Goal: Task Accomplishment & Management: Manage account settings

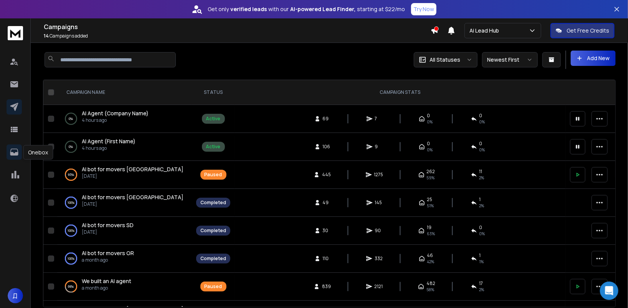
click at [16, 155] on icon at bounding box center [14, 152] width 8 height 7
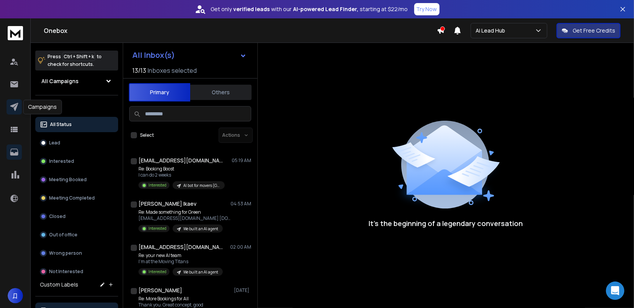
click at [16, 106] on icon at bounding box center [14, 107] width 8 height 8
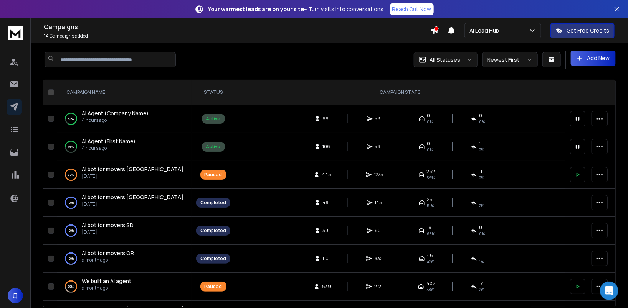
click at [272, 125] on div "69 58 0 0 % 0 0 %" at bounding box center [399, 119] width 321 height 12
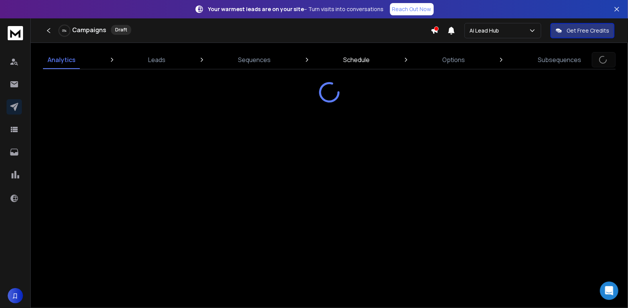
click at [349, 58] on p "Schedule" at bounding box center [356, 59] width 26 height 9
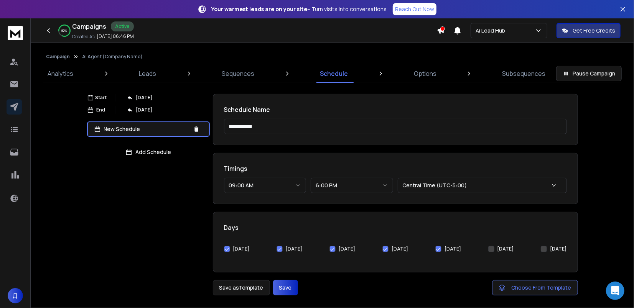
click at [357, 187] on button "6:00 PM" at bounding box center [352, 185] width 82 height 15
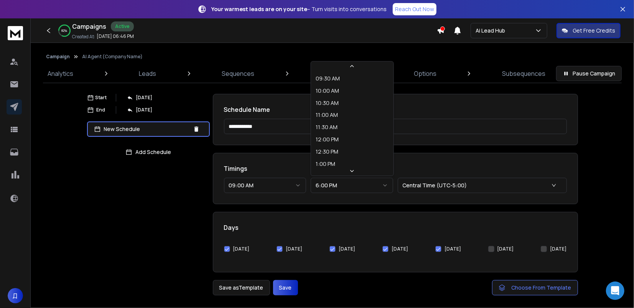
scroll to position [126, 0]
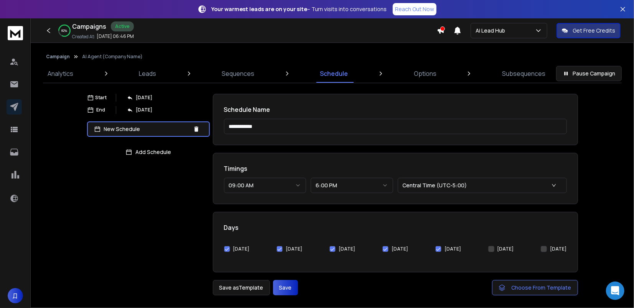
click at [343, 188] on button "6:00 PM" at bounding box center [352, 185] width 82 height 15
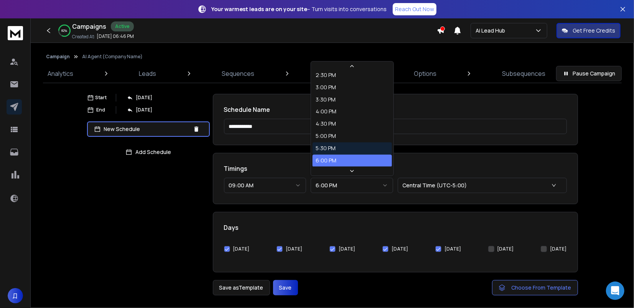
scroll to position [212, 0]
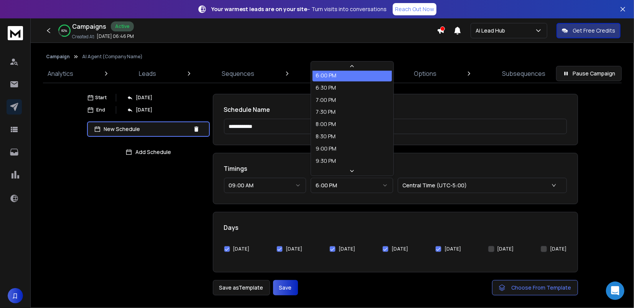
select select "********"
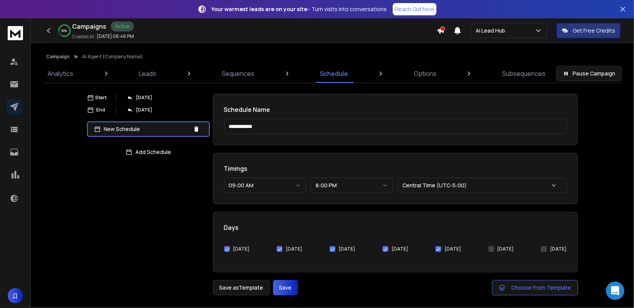
click at [287, 288] on button "Save" at bounding box center [285, 287] width 25 height 15
click at [45, 31] on icon at bounding box center [48, 30] width 7 height 7
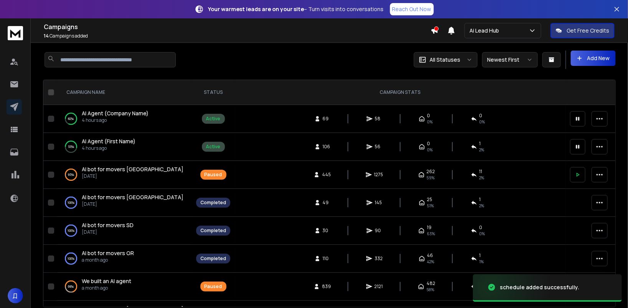
click at [247, 146] on div "106 56 0 0 % 1 2 %" at bounding box center [399, 147] width 321 height 12
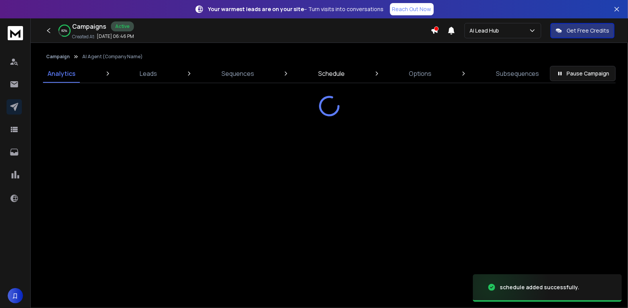
click at [335, 69] on p "Schedule" at bounding box center [331, 73] width 26 height 9
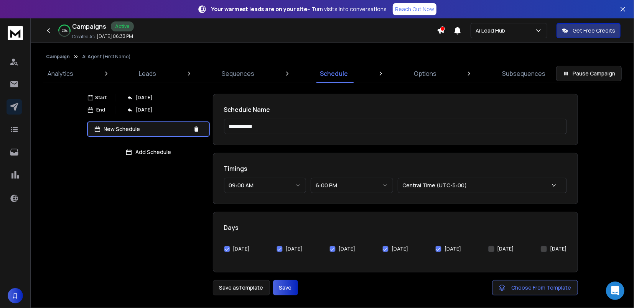
click at [371, 187] on button "6:00 PM" at bounding box center [352, 185] width 82 height 15
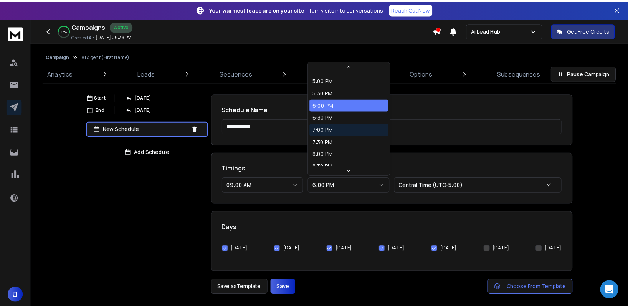
scroll to position [212, 0]
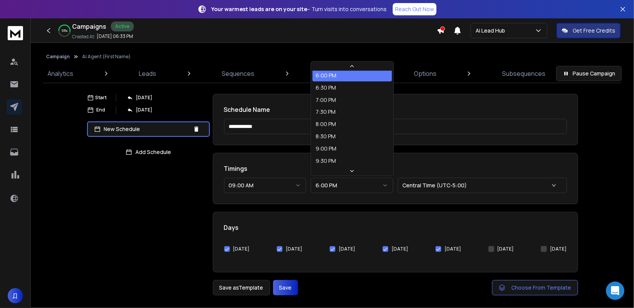
select select "********"
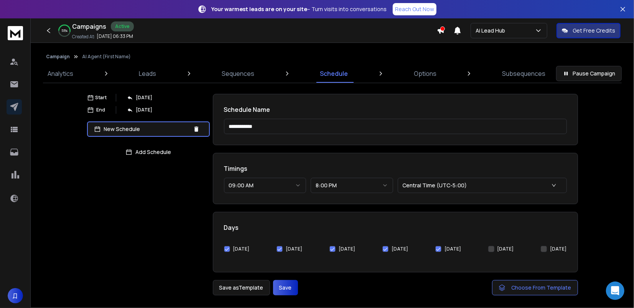
click at [289, 290] on button "Save" at bounding box center [285, 287] width 25 height 15
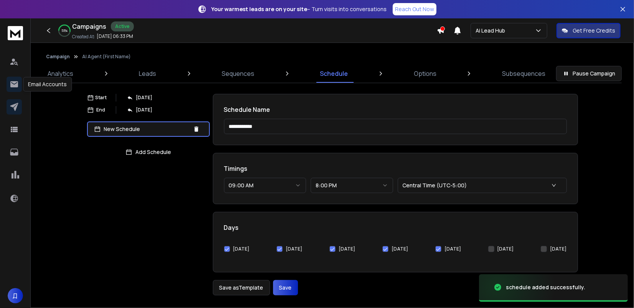
click at [12, 81] on icon at bounding box center [14, 84] width 8 height 6
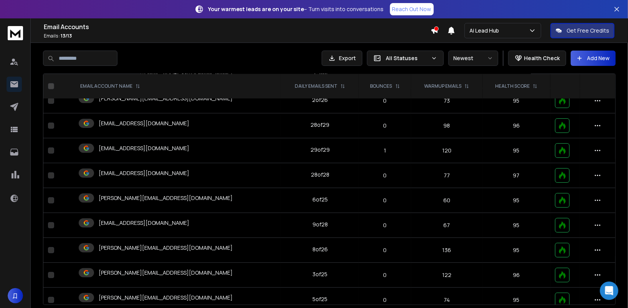
scroll to position [123, 0]
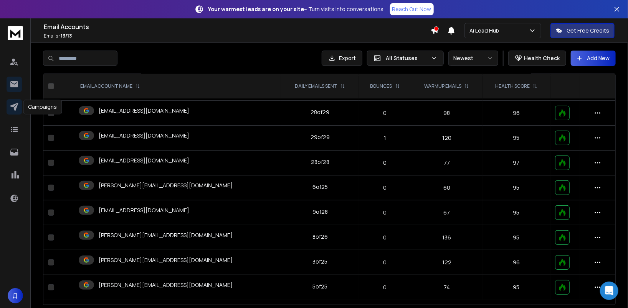
click at [13, 107] on icon at bounding box center [14, 106] width 9 height 9
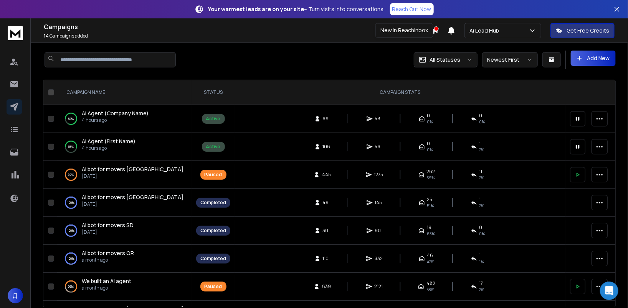
click at [437, 31] on icon at bounding box center [434, 31] width 6 height 6
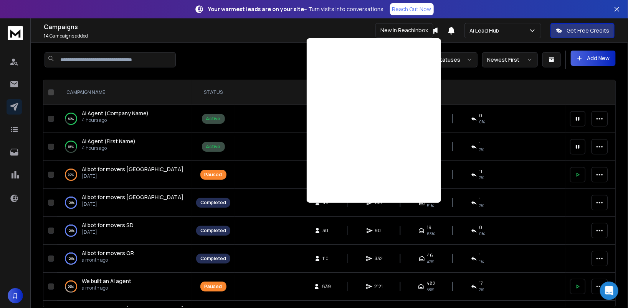
click at [437, 31] on icon at bounding box center [434, 31] width 6 height 6
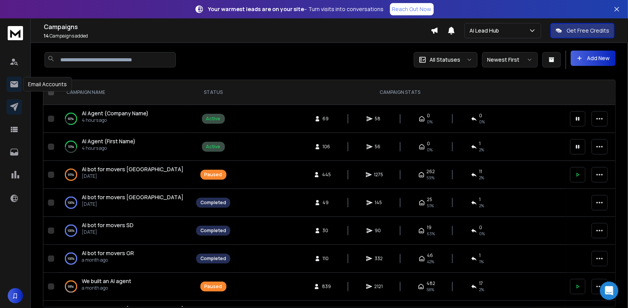
click at [9, 87] on link at bounding box center [14, 84] width 15 height 15
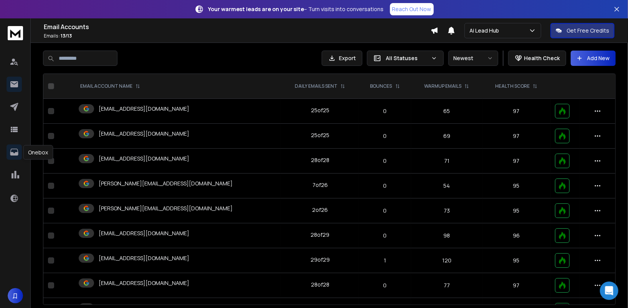
click at [10, 155] on icon at bounding box center [14, 152] width 8 height 7
